Goal: Task Accomplishment & Management: Manage account settings

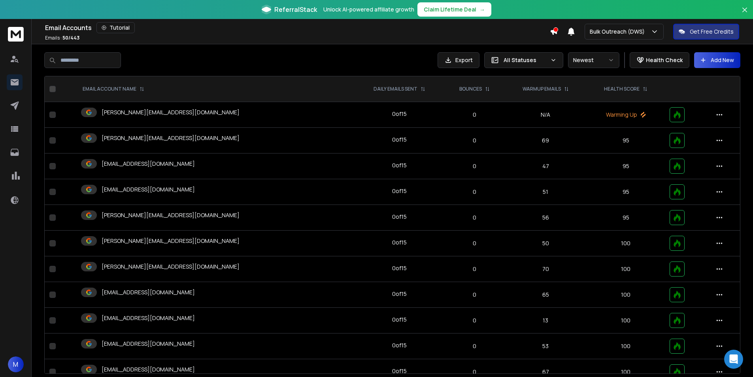
click at [107, 58] on input at bounding box center [82, 60] width 77 height 16
paste input "**********"
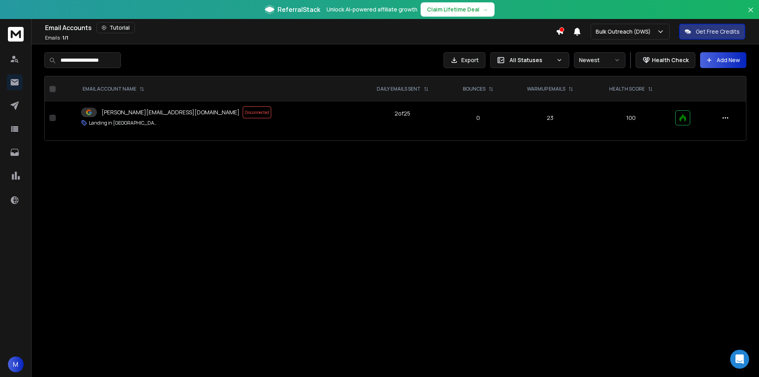
type input "**********"
click at [203, 129] on td "[PERSON_NAME][EMAIL_ADDRESS][DOMAIN_NAME] Disconnected Landing in Spam" at bounding box center [216, 118] width 281 height 32
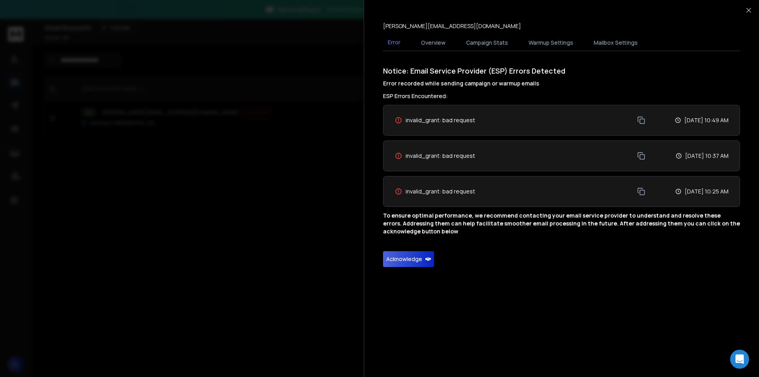
click at [550, 41] on button "Warmup Settings" at bounding box center [551, 42] width 54 height 17
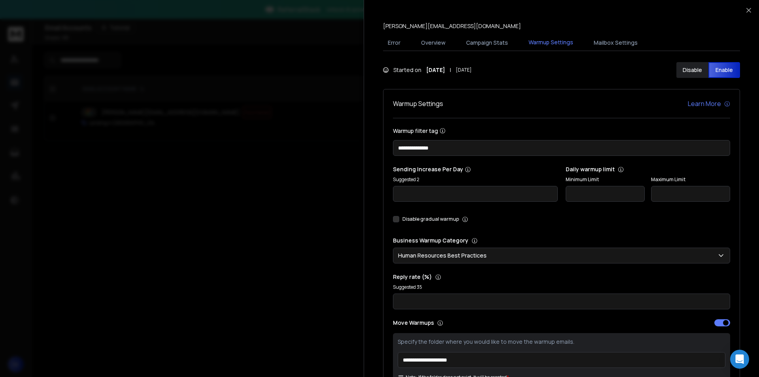
click at [428, 38] on button "Overview" at bounding box center [433, 42] width 34 height 17
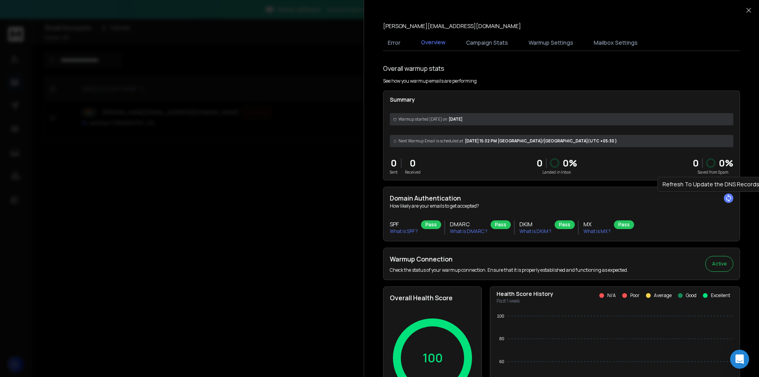
click at [728, 200] on icon at bounding box center [728, 198] width 8 height 8
click at [320, 128] on div at bounding box center [379, 188] width 759 height 377
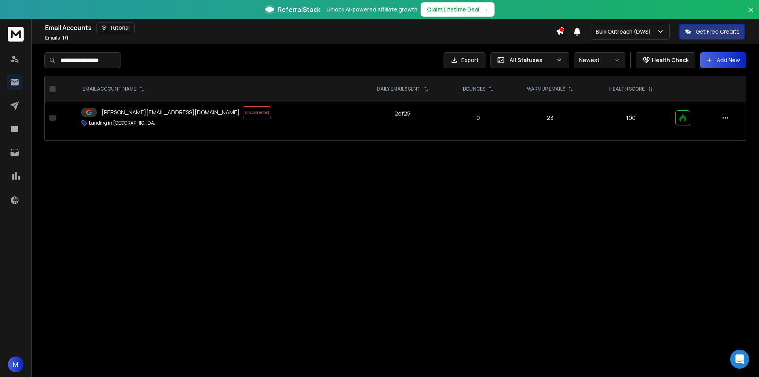
click at [292, 128] on tr "[PERSON_NAME][EMAIL_ADDRESS][DOMAIN_NAME] Disconnected Landing in [GEOGRAPHIC_D…" at bounding box center [395, 118] width 701 height 32
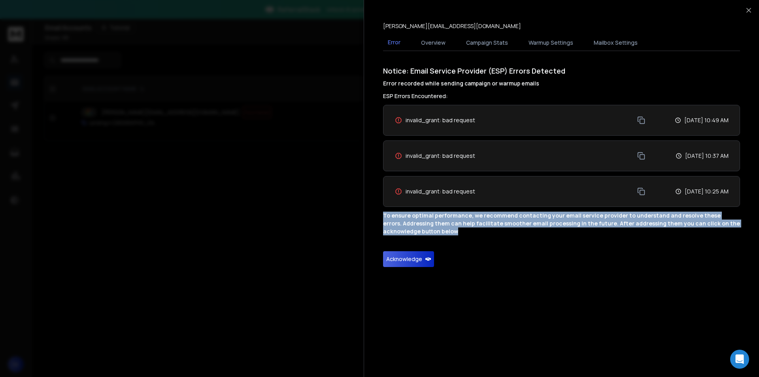
drag, startPoint x: 384, startPoint y: 216, endPoint x: 464, endPoint y: 233, distance: 82.4
click at [464, 233] on p "To ensure optimal performance, we recommend contacting your email service provi…" at bounding box center [561, 223] width 357 height 24
copy p "To ensure optimal performance, we recommend contacting your email service provi…"
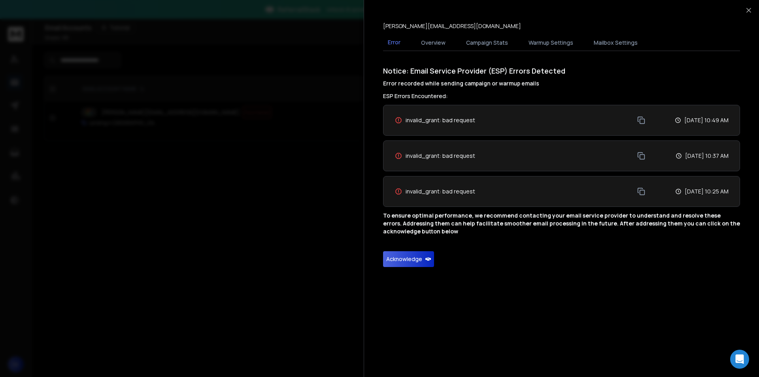
click at [471, 305] on div "Multi Select Table Sheet [PERSON_NAME][EMAIL_ADDRESS][DOMAIN_NAME] Error Overvi…" at bounding box center [561, 188] width 395 height 377
click at [399, 262] on button "Acknowledge" at bounding box center [408, 259] width 51 height 16
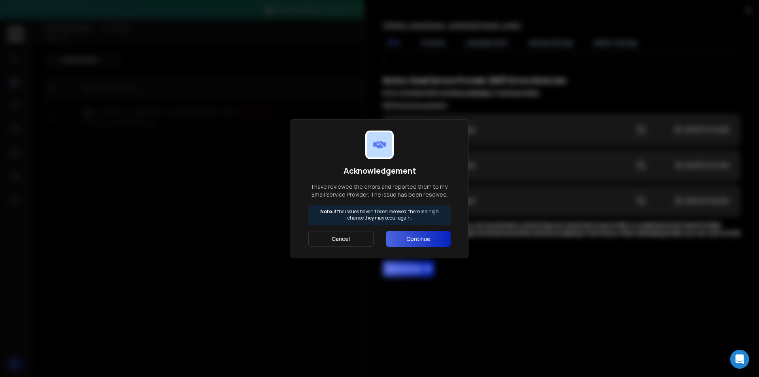
click at [419, 240] on button "Continue" at bounding box center [418, 239] width 64 height 16
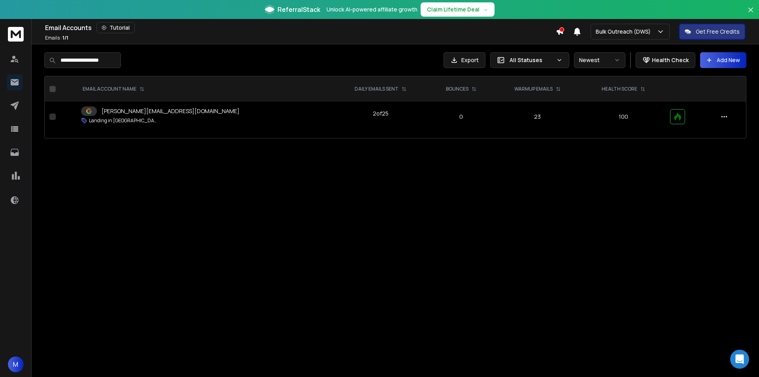
click at [223, 115] on div "[PERSON_NAME][EMAIL_ADDRESS][DOMAIN_NAME]" at bounding box center [204, 110] width 247 height 9
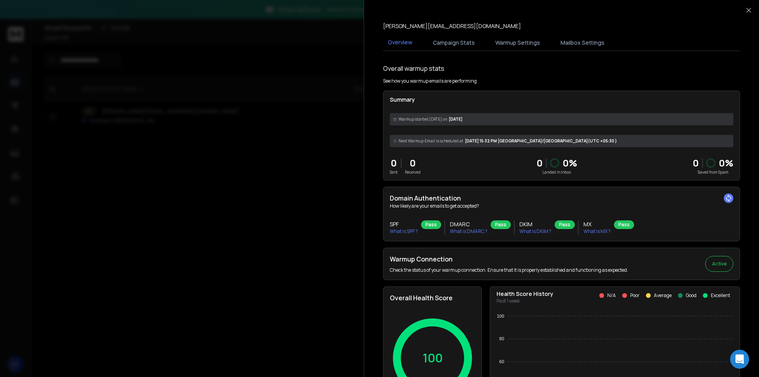
click at [527, 37] on button "Warmup Settings" at bounding box center [517, 42] width 54 height 17
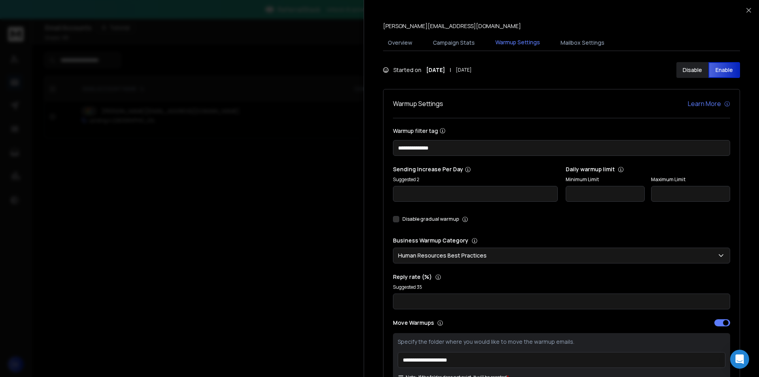
click at [307, 181] on div at bounding box center [379, 188] width 759 height 377
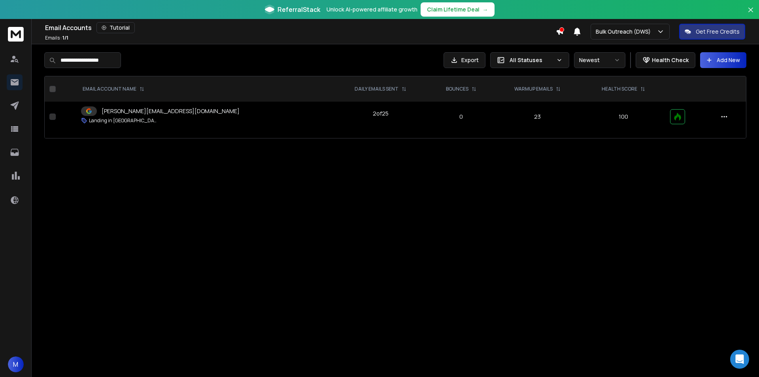
click at [133, 118] on div "Landing in [GEOGRAPHIC_DATA]" at bounding box center [204, 120] width 247 height 6
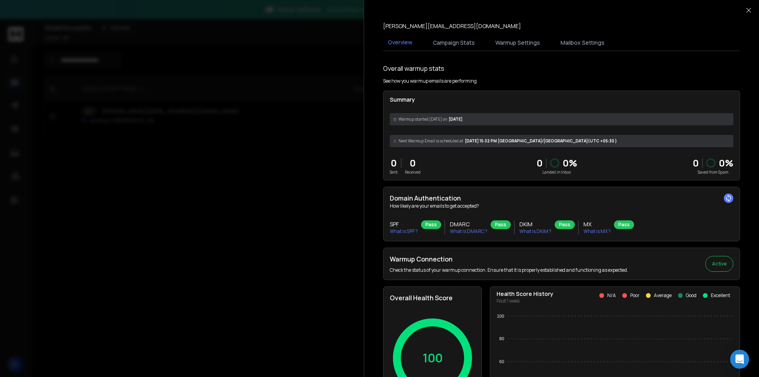
click at [509, 41] on button "Warmup Settings" at bounding box center [517, 42] width 54 height 17
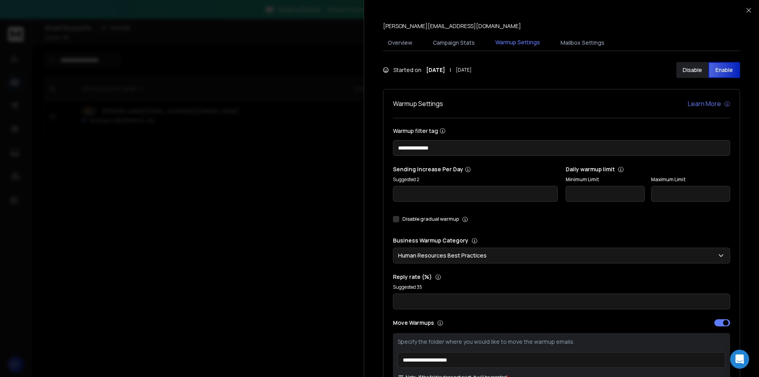
click at [254, 208] on div at bounding box center [379, 188] width 759 height 377
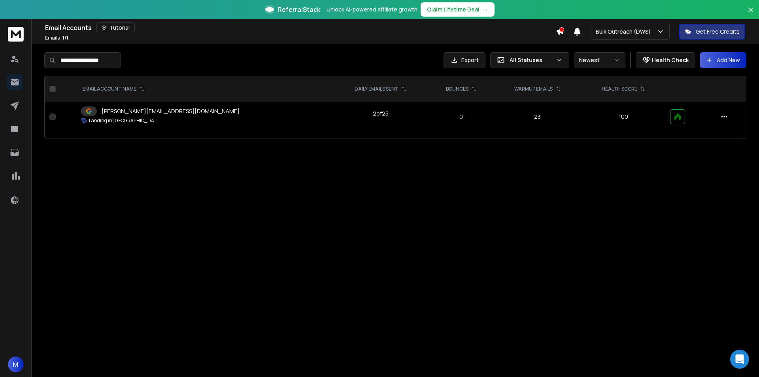
click at [200, 140] on div "**********" at bounding box center [395, 95] width 727 height 102
click at [202, 129] on td "[PERSON_NAME][EMAIL_ADDRESS][DOMAIN_NAME] Landing in Spam" at bounding box center [204, 117] width 256 height 30
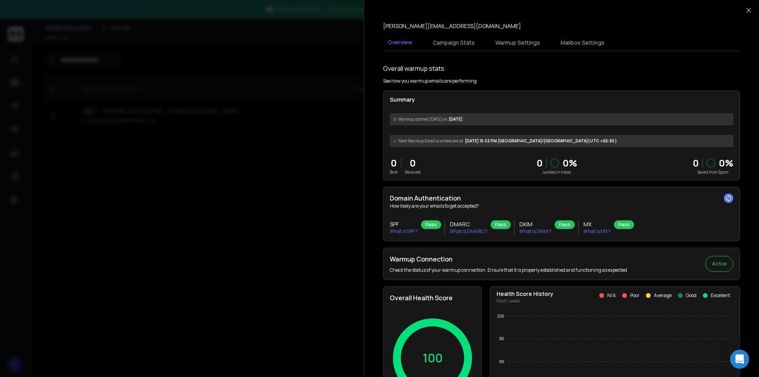
click at [509, 38] on button "Warmup Settings" at bounding box center [517, 42] width 54 height 17
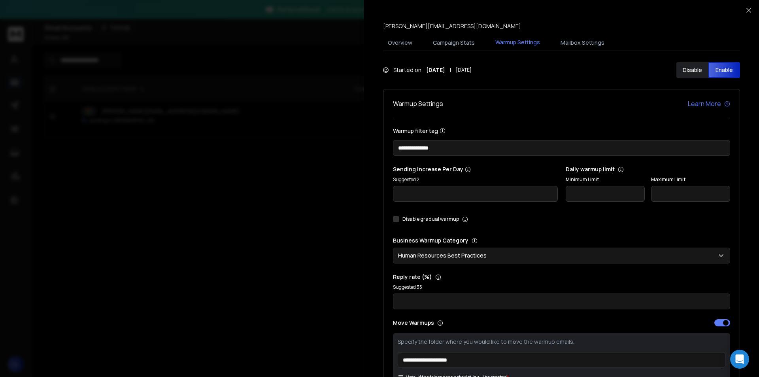
click at [454, 41] on button "Campaign Stats" at bounding box center [453, 42] width 51 height 17
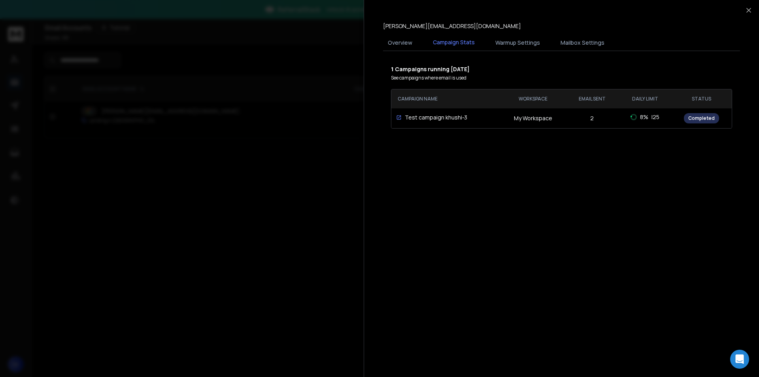
click at [405, 37] on button "Overview" at bounding box center [400, 42] width 34 height 17
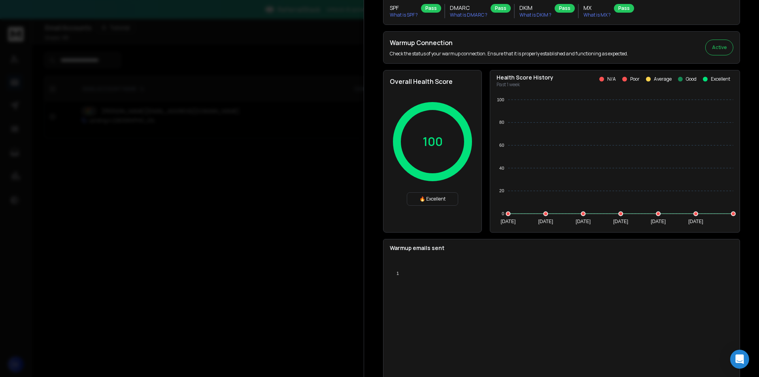
scroll to position [272, 0]
